Goal: Task Accomplishment & Management: Manage account settings

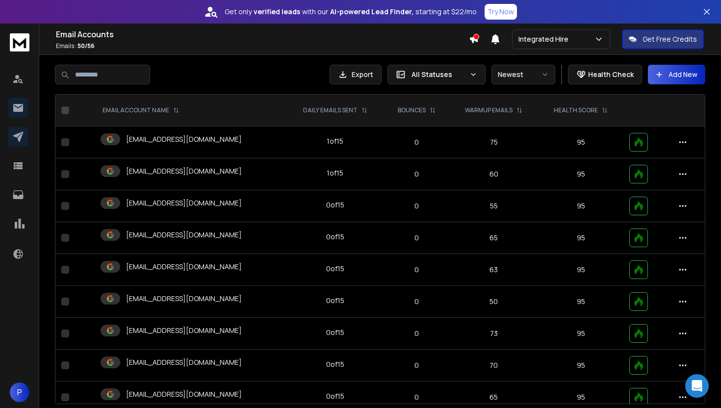
click at [23, 133] on icon at bounding box center [18, 137] width 12 height 12
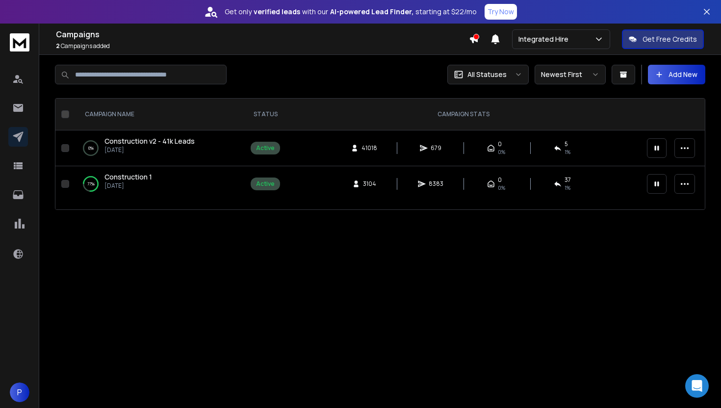
click at [166, 143] on span "Construction v2 - 41k Leads" at bounding box center [149, 140] width 90 height 9
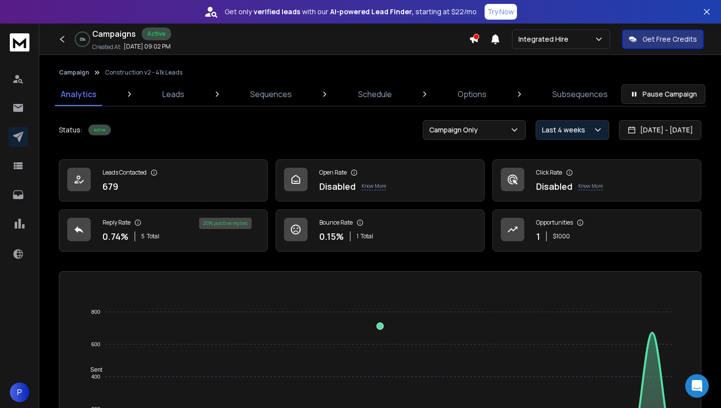
click at [554, 131] on p "Last 4 weeks" at bounding box center [565, 130] width 47 height 10
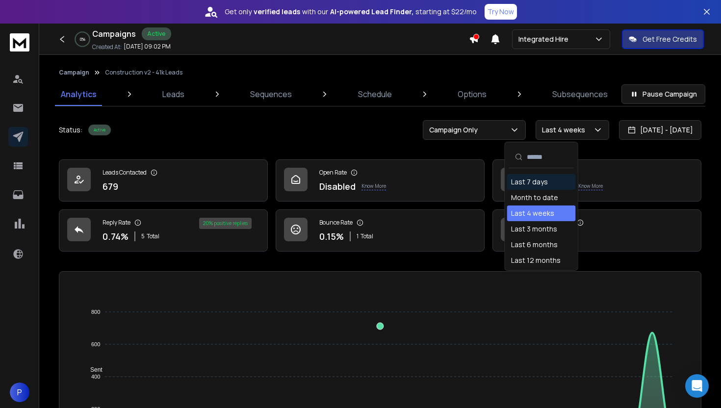
click at [541, 182] on div "Last 7 days" at bounding box center [529, 182] width 37 height 10
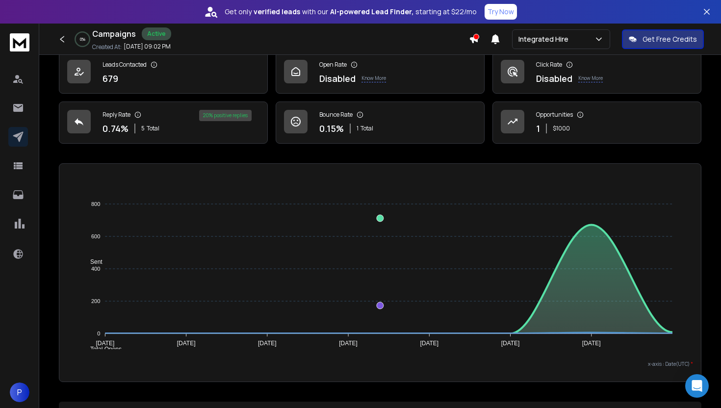
scroll to position [114, 0]
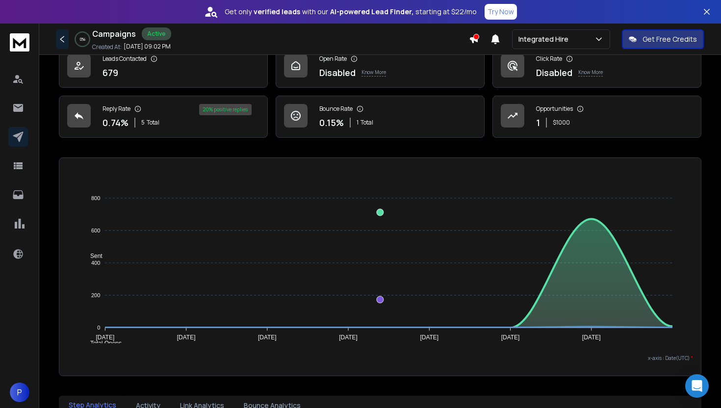
click at [63, 43] on button at bounding box center [62, 39] width 13 height 20
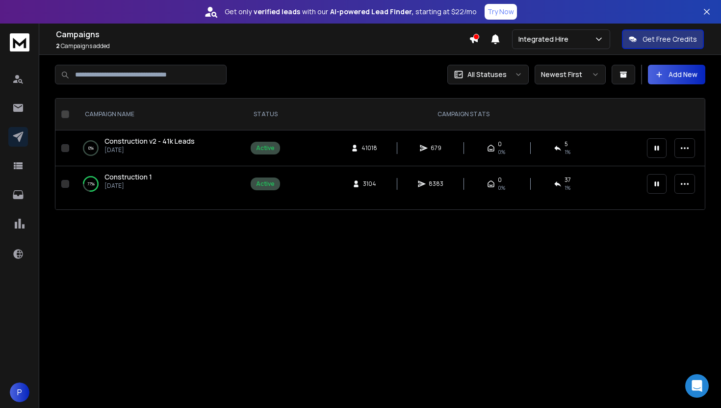
click at [144, 185] on p "[DATE]" at bounding box center [128, 186] width 48 height 8
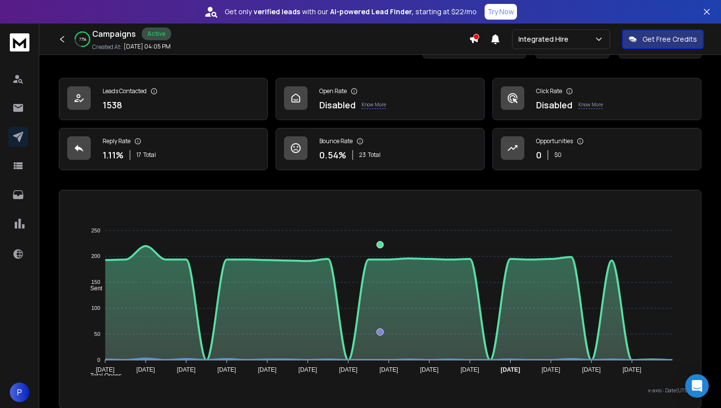
scroll to position [73, 0]
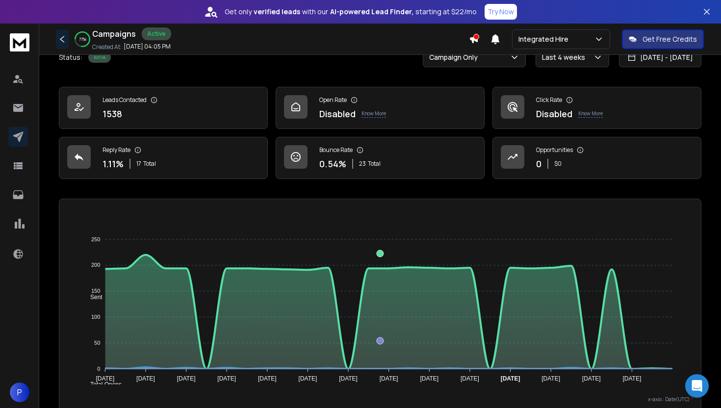
click at [63, 40] on icon at bounding box center [62, 39] width 9 height 9
